Goal: Task Accomplishment & Management: Manage account settings

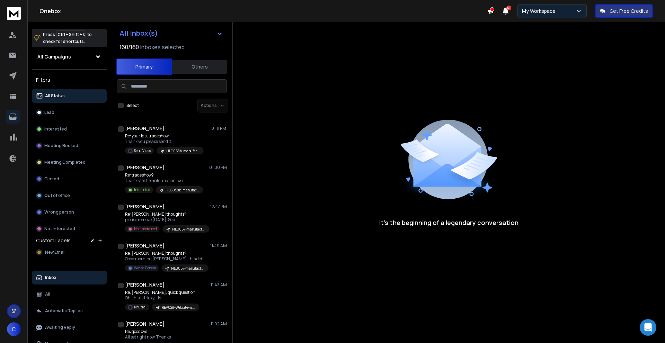
click at [543, 15] on button "My Workspace" at bounding box center [551, 11] width 69 height 14
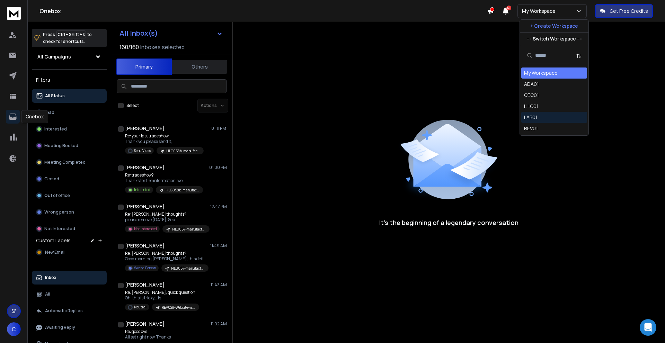
click at [10, 113] on icon at bounding box center [13, 117] width 8 height 8
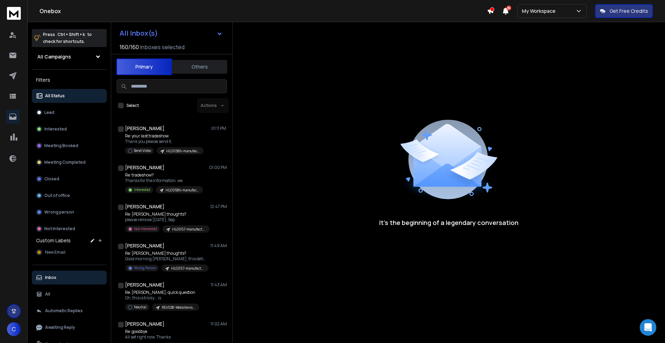
click at [180, 66] on button "Others" at bounding box center [199, 66] width 55 height 15
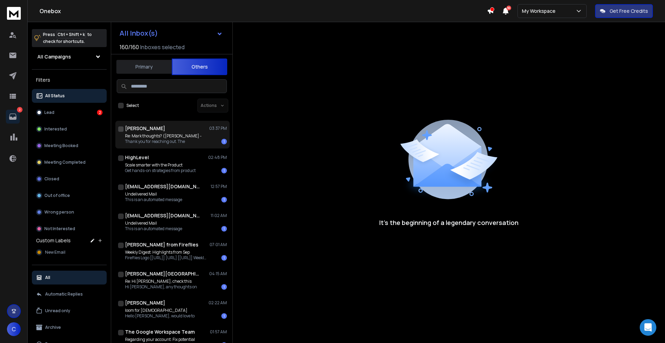
click at [152, 136] on p "Re: Mark thoughts? (KEISER -" at bounding box center [163, 136] width 77 height 6
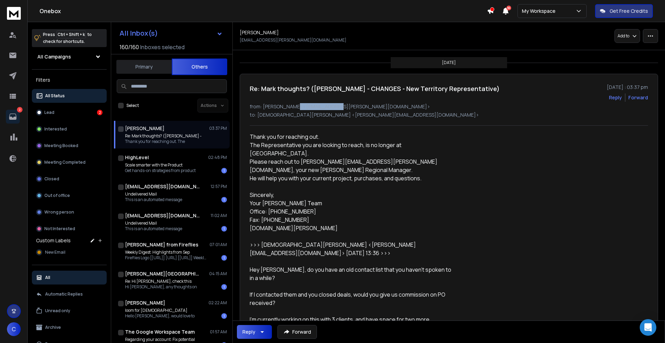
drag, startPoint x: 333, startPoint y: 106, endPoint x: 291, endPoint y: 107, distance: 41.9
click at [291, 107] on p "from: Mark Scott <marks@keiser.com>" at bounding box center [449, 106] width 398 height 7
copy p "marks@keiser.com"
click at [635, 41] on div "Add to" at bounding box center [627, 35] width 25 height 13
click at [653, 34] on button "button" at bounding box center [650, 36] width 15 height 14
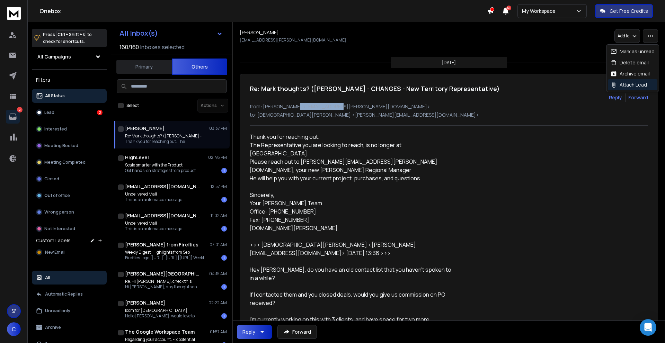
click at [634, 87] on div "Attach Lead" at bounding box center [628, 84] width 36 height 7
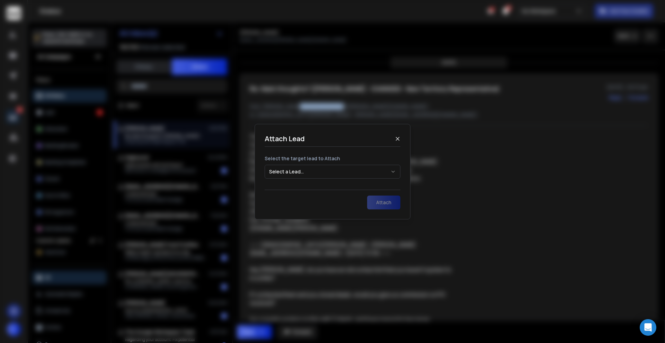
click at [303, 176] on button "Select a Lead..." at bounding box center [333, 172] width 136 height 14
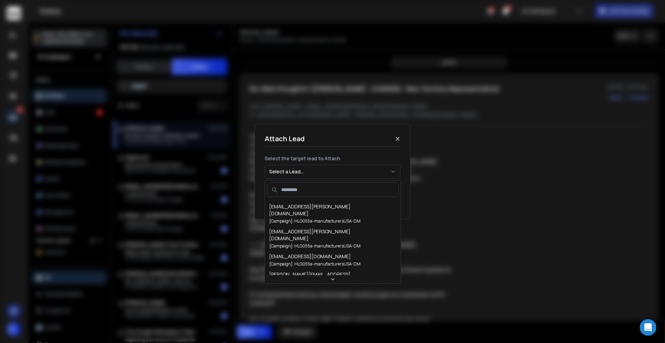
click at [304, 186] on input at bounding box center [332, 190] width 131 height 14
paste input "**********"
type input "**********"
click at [333, 191] on input "**********" at bounding box center [332, 190] width 131 height 14
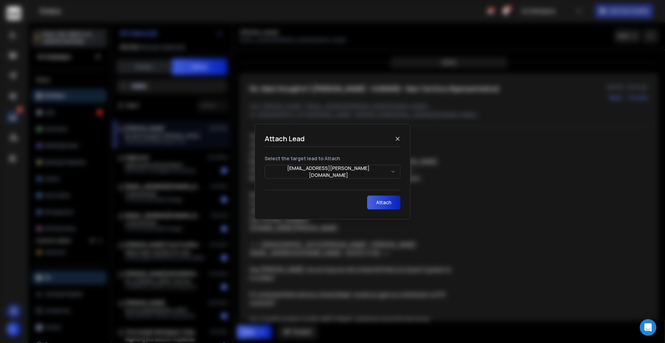
click at [377, 205] on button "Attach" at bounding box center [383, 203] width 33 height 14
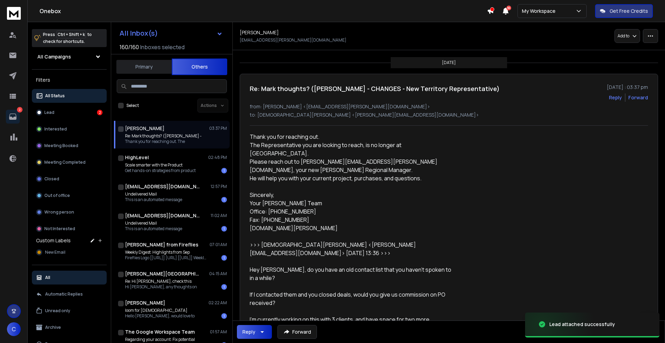
click at [138, 67] on button "Primary" at bounding box center [143, 66] width 55 height 15
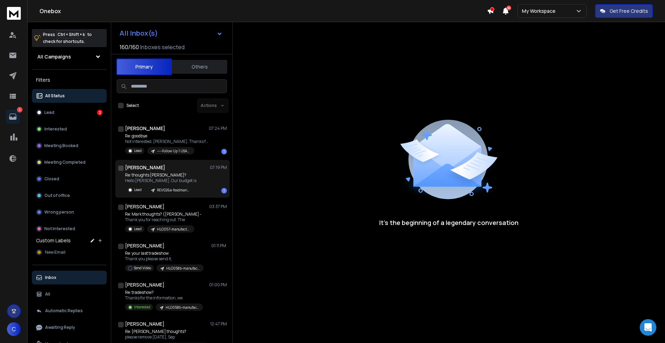
click at [180, 175] on p "Re: thoughts Nick?" at bounding box center [160, 175] width 71 height 6
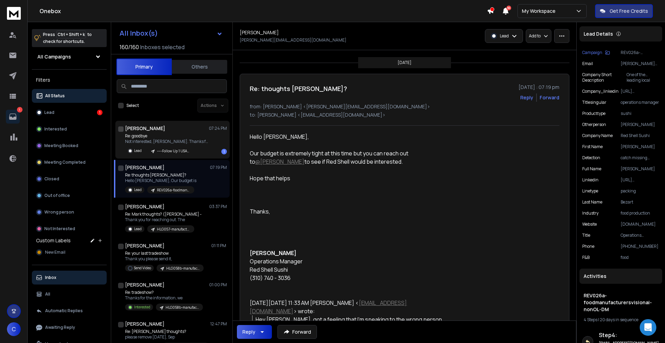
click at [174, 129] on div "[PERSON_NAME] 07:24 PM" at bounding box center [176, 128] width 102 height 7
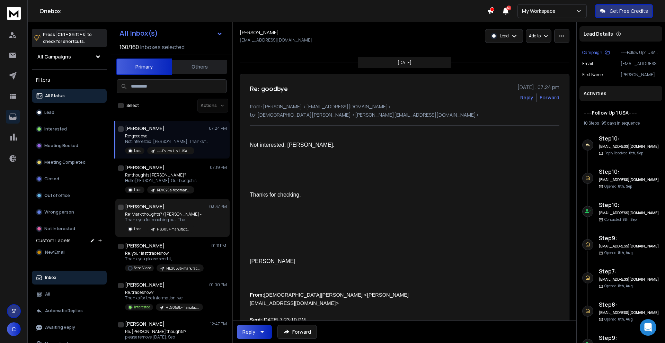
click at [204, 218] on div "Re: Mark thoughts? (KEISER - Thank you for reaching out. The Lead HLG057-manufa…" at bounding box center [176, 222] width 102 height 21
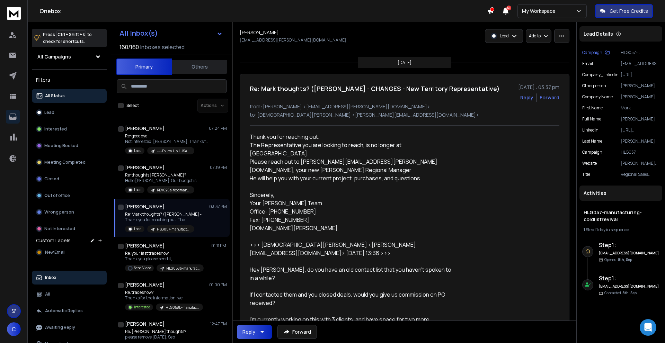
click at [560, 3] on div "Onebox 50 My Workspace Get Free Credits" at bounding box center [332, 11] width 665 height 22
click at [556, 15] on button "My Workspace" at bounding box center [551, 11] width 69 height 14
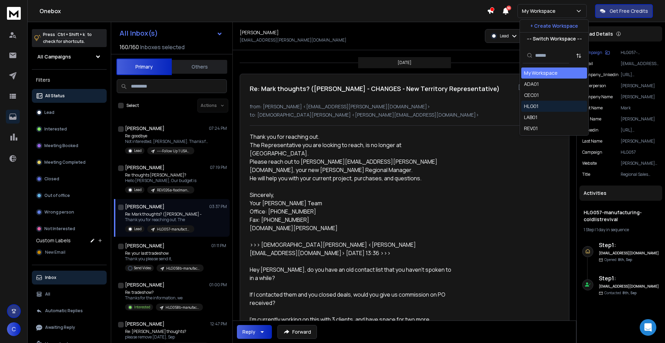
click at [539, 105] on div "HLG01" at bounding box center [554, 106] width 66 height 11
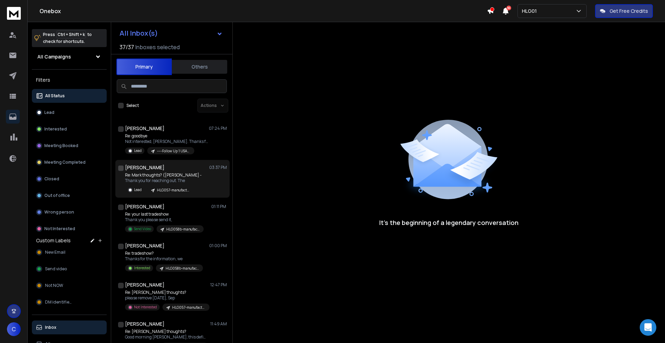
click at [159, 175] on p "Re: Mark thoughts? ([PERSON_NAME] -" at bounding box center [163, 175] width 77 height 6
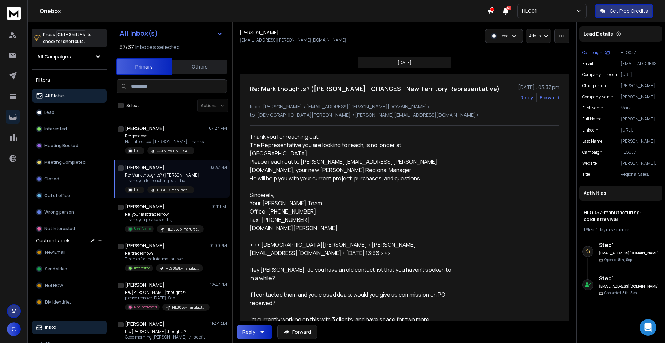
click at [508, 35] on p "Lead" at bounding box center [504, 36] width 9 height 6
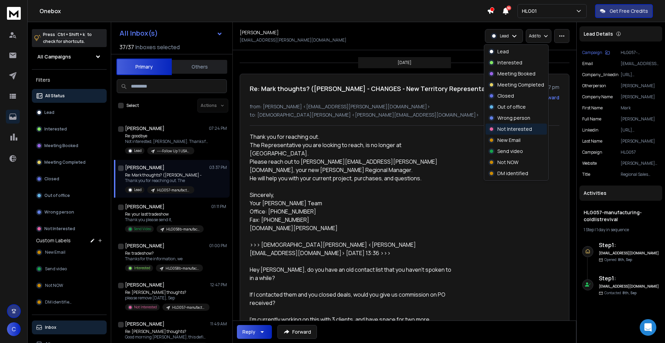
click at [511, 129] on p "Not Interested" at bounding box center [514, 129] width 35 height 7
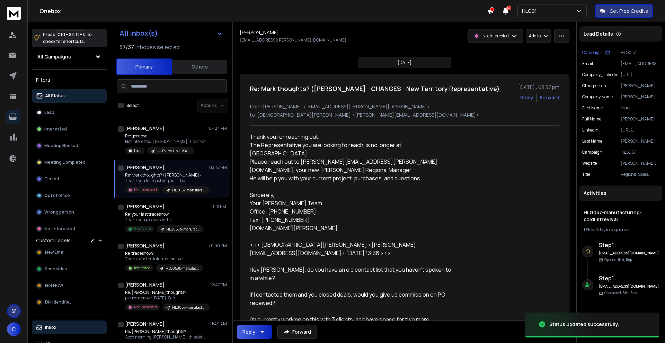
click at [492, 42] on div "Not Interested" at bounding box center [495, 35] width 55 height 13
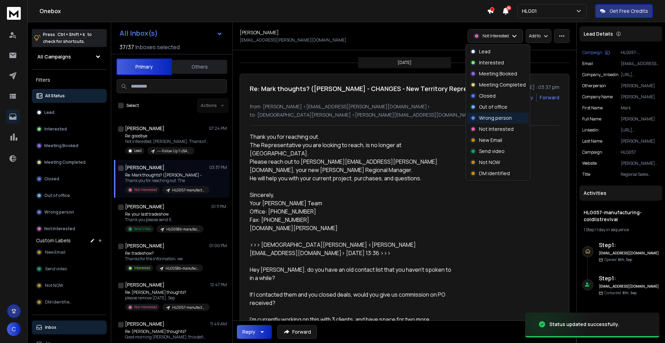
click at [494, 120] on p "Wrong person" at bounding box center [495, 118] width 33 height 7
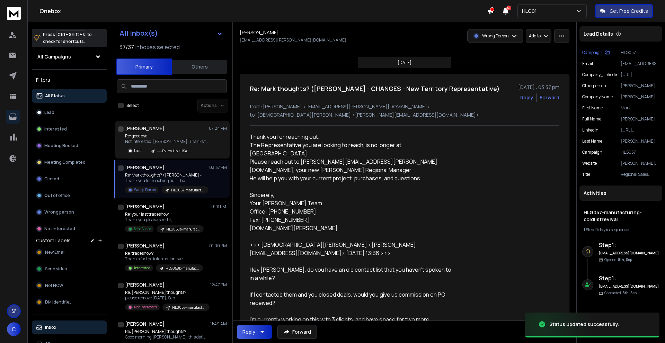
click at [198, 131] on div "[PERSON_NAME] 07:24 PM" at bounding box center [176, 128] width 102 height 7
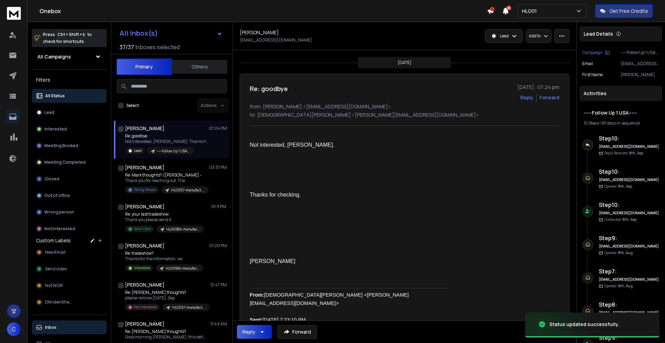
click at [500, 36] on p "Lead" at bounding box center [504, 36] width 9 height 6
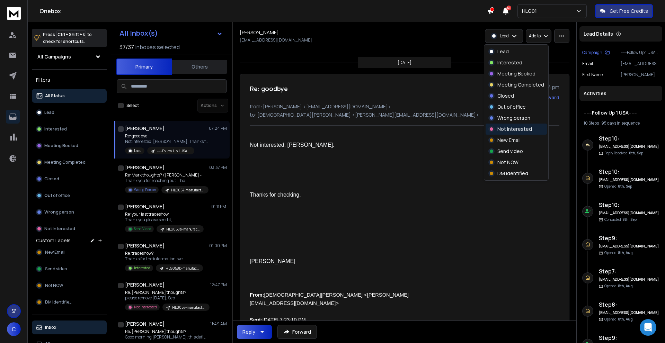
click at [503, 126] on p "Not Interested" at bounding box center [514, 129] width 35 height 7
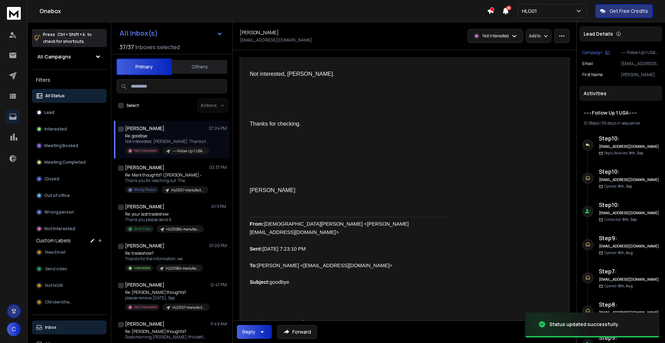
scroll to position [138, 0]
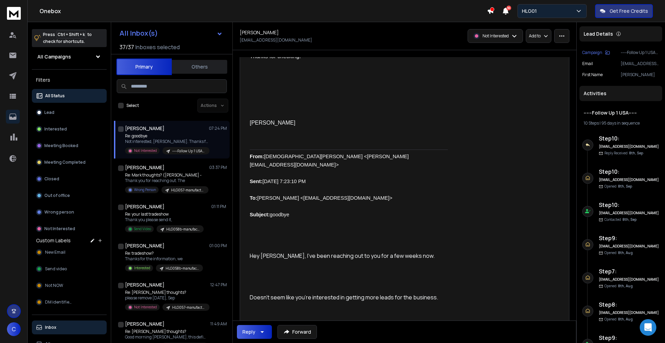
click at [555, 16] on button "HLG01" at bounding box center [551, 11] width 69 height 14
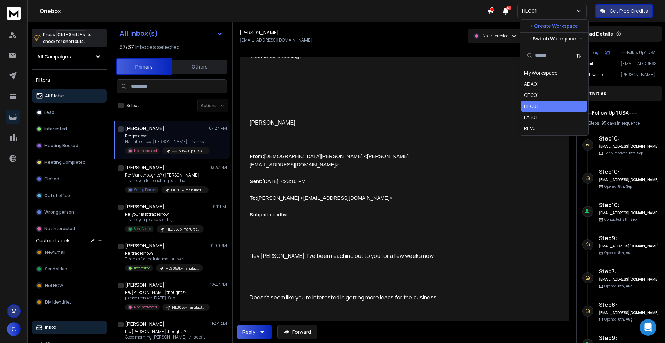
click at [554, 103] on div "HLG01" at bounding box center [554, 106] width 66 height 11
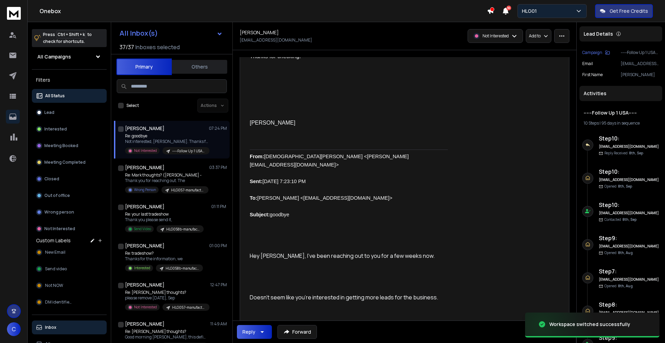
click at [547, 14] on div "HLG01" at bounding box center [552, 11] width 60 height 7
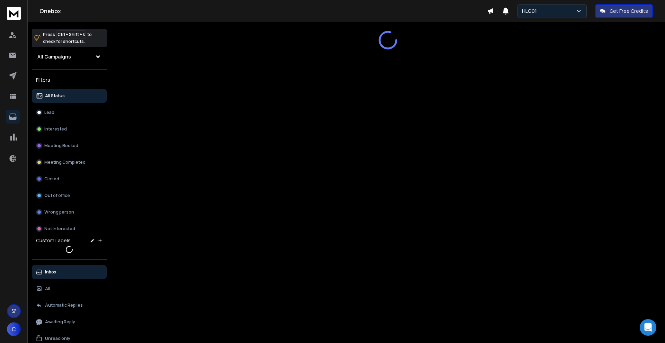
click at [558, 11] on div "HLG01" at bounding box center [552, 11] width 60 height 7
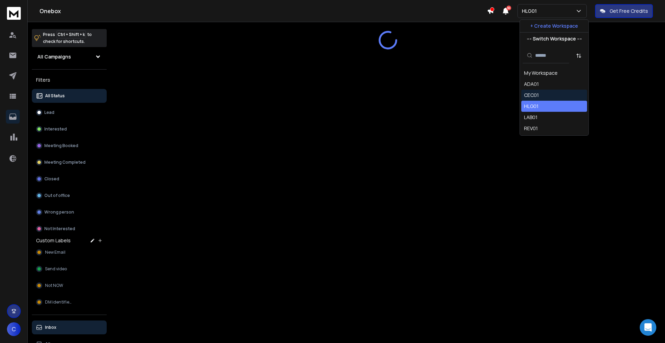
click at [536, 95] on div "CEC01" at bounding box center [531, 95] width 15 height 7
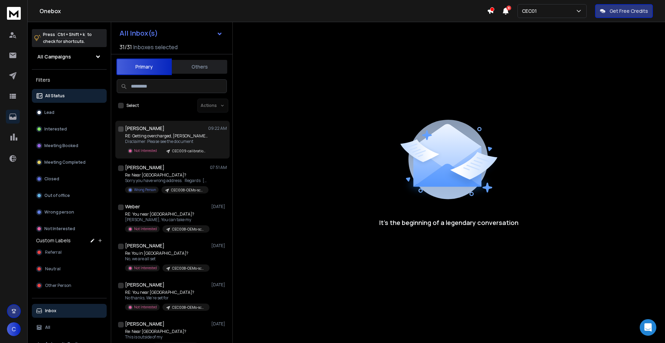
click at [154, 142] on p "Disclaimer: Please see the document" at bounding box center [166, 142] width 83 height 6
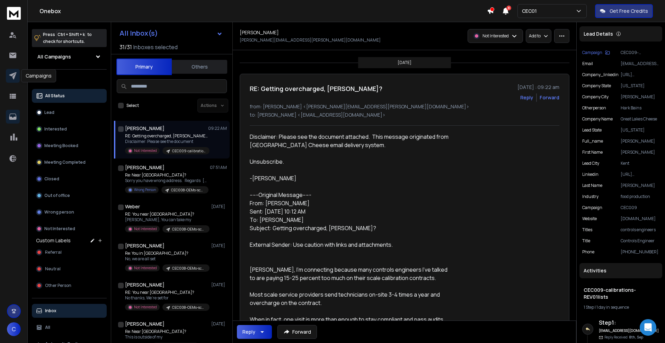
click at [17, 75] on link at bounding box center [13, 76] width 14 height 14
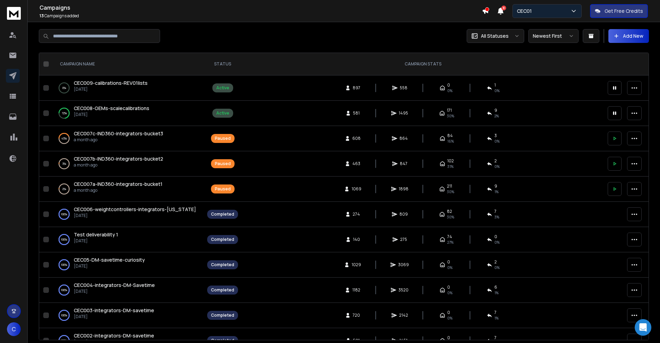
click at [537, 9] on div "CEC01" at bounding box center [547, 11] width 60 height 7
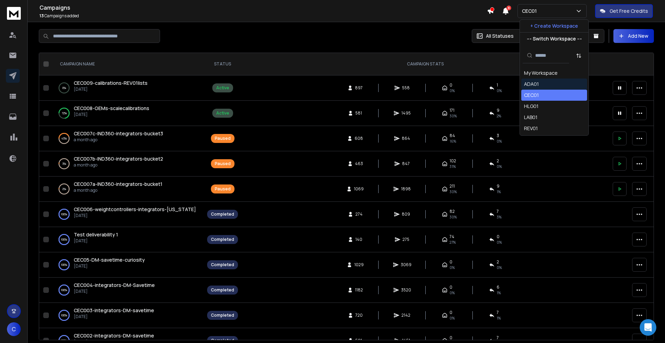
click at [539, 85] on div "ADA01" at bounding box center [554, 84] width 66 height 11
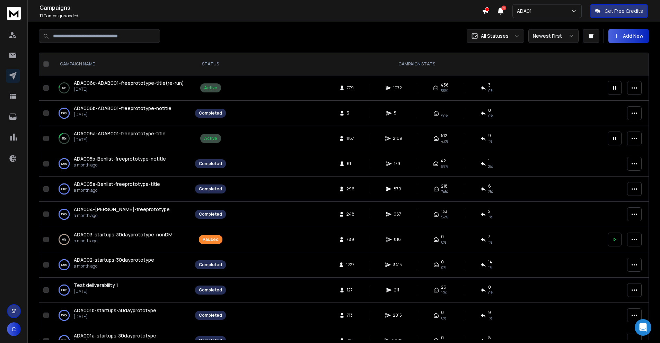
click at [330, 33] on div at bounding box center [191, 36] width 305 height 14
